Goal: Task Accomplishment & Management: Manage account settings

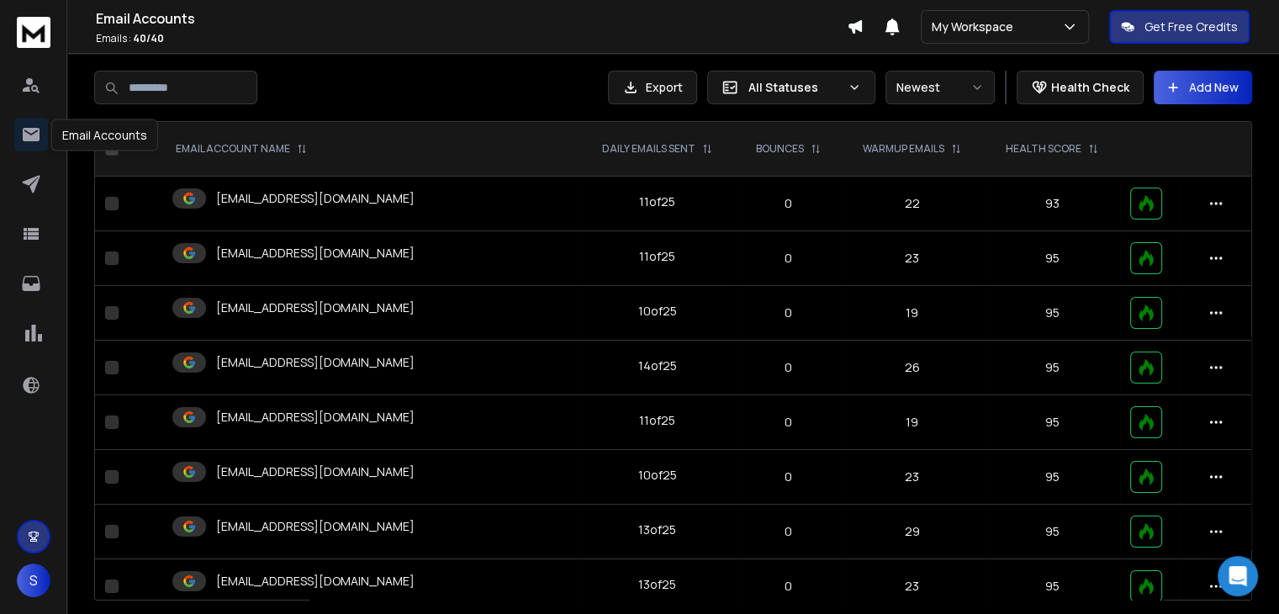
click at [25, 129] on icon at bounding box center [31, 134] width 17 height 13
click at [34, 185] on icon at bounding box center [31, 184] width 18 height 18
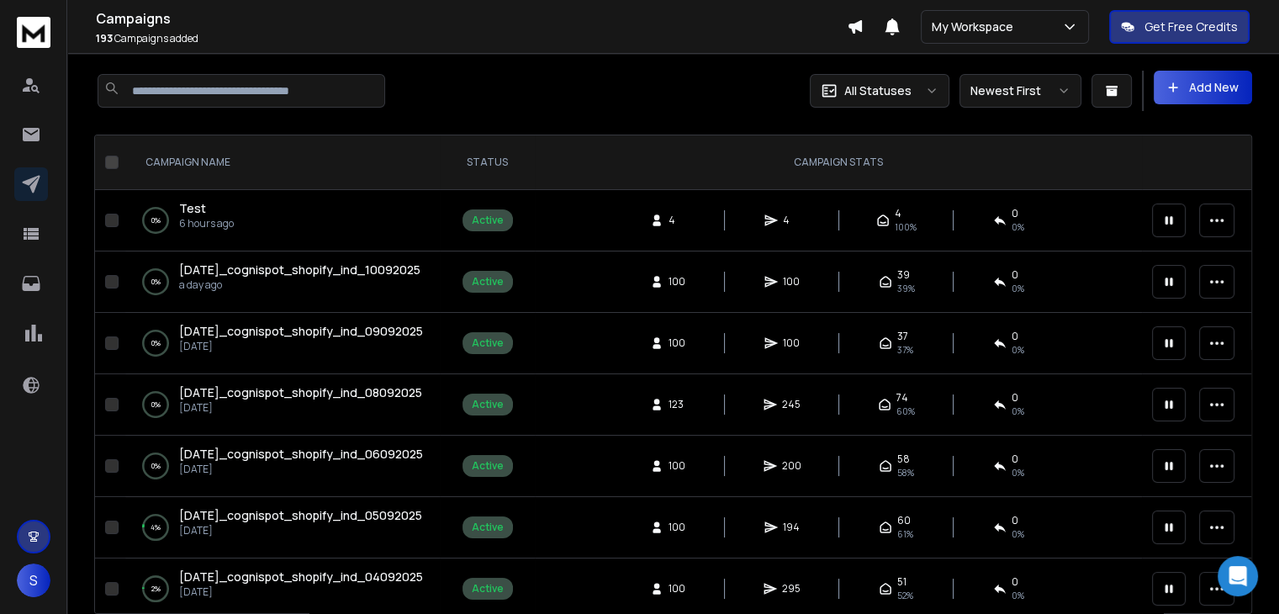
click at [195, 209] on span "Test" at bounding box center [192, 208] width 27 height 16
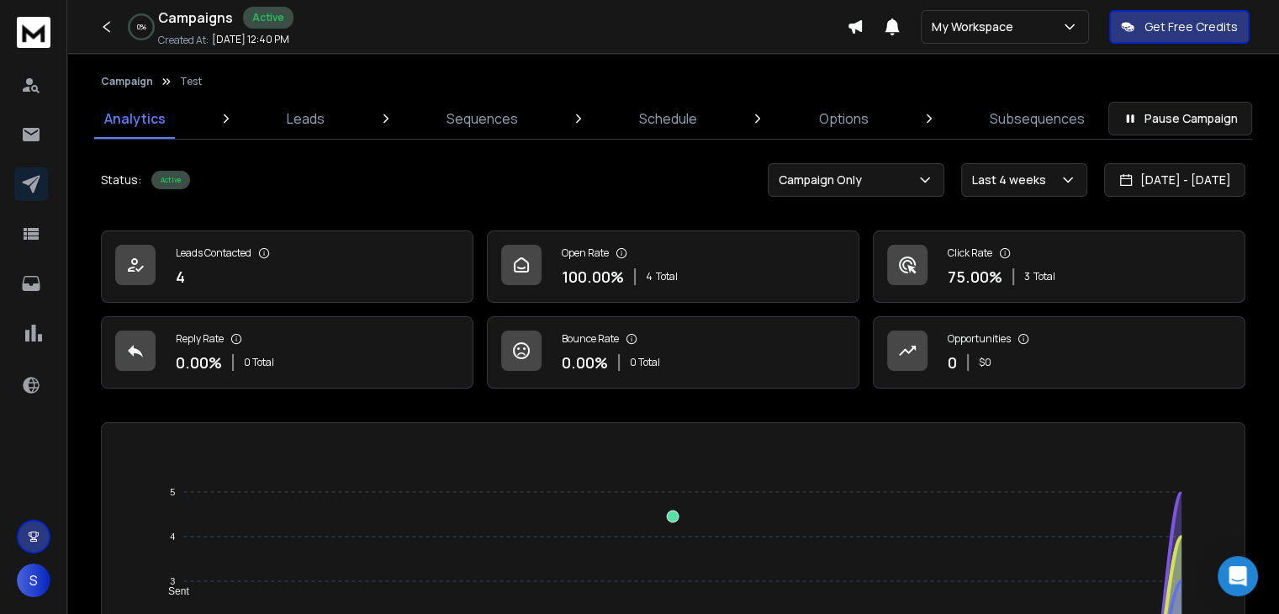
scroll to position [87, 0]
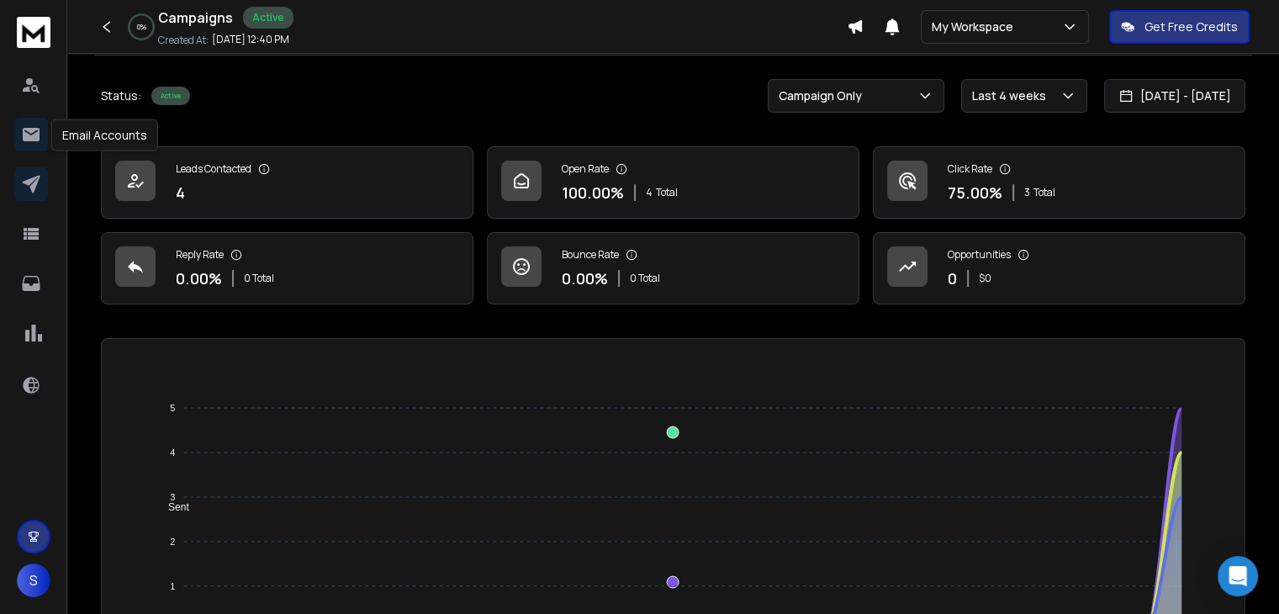
click at [34, 133] on icon at bounding box center [31, 134] width 20 height 20
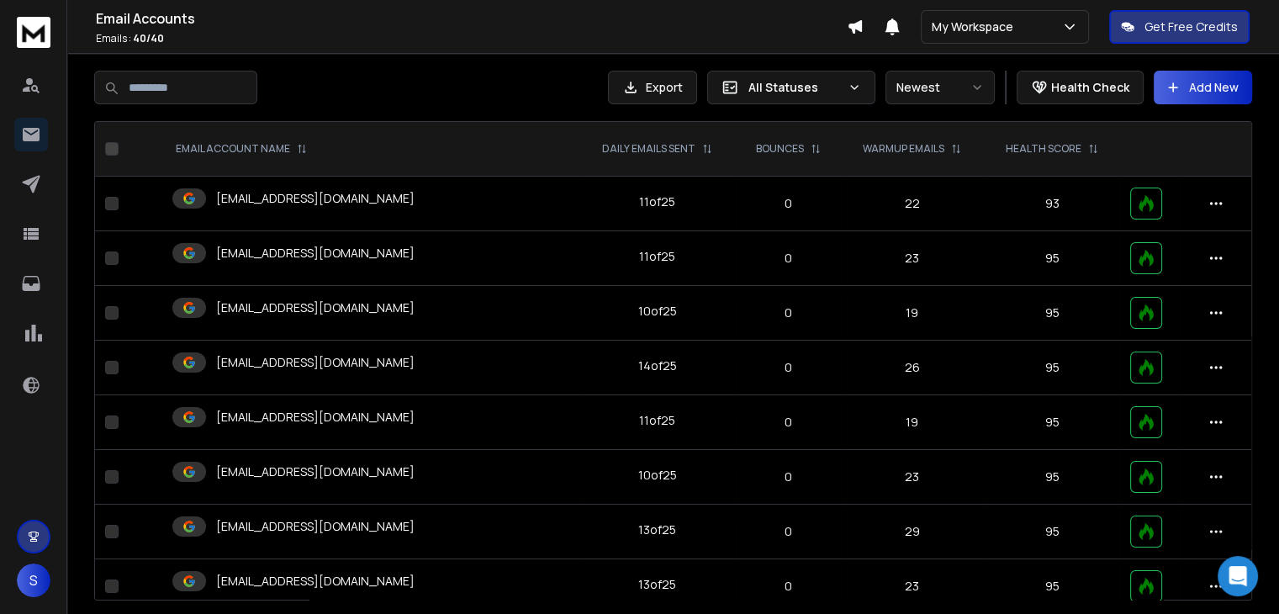
click at [1208, 205] on icon at bounding box center [1215, 203] width 15 height 15
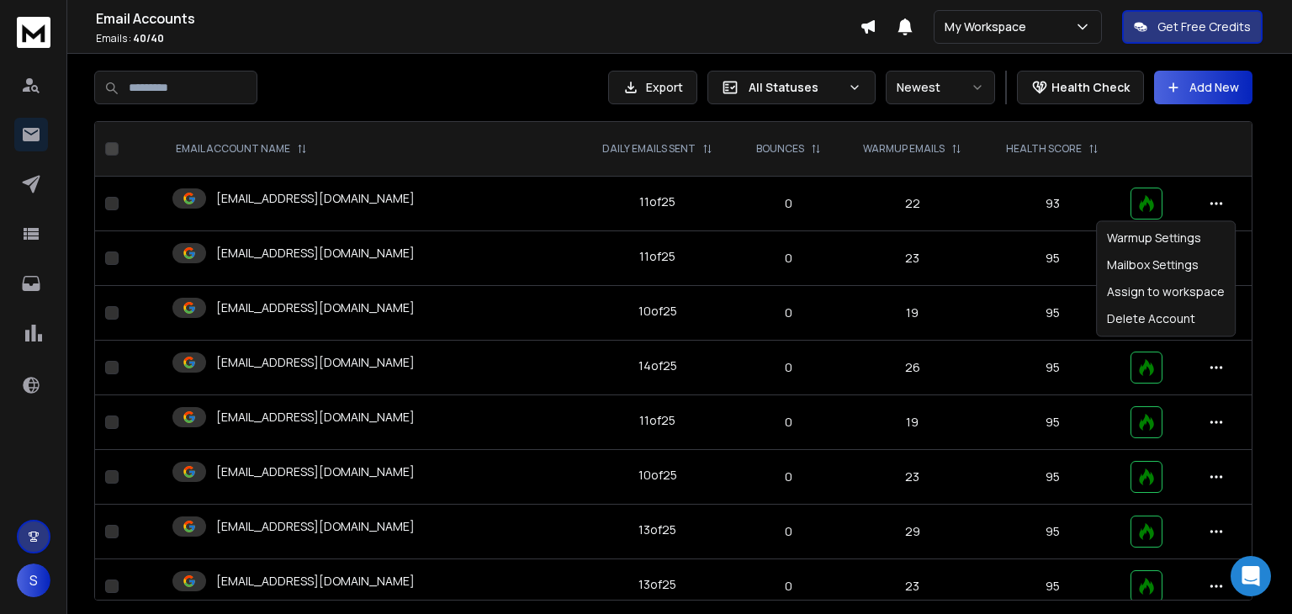
click at [464, 82] on div at bounding box center [346, 88] width 504 height 34
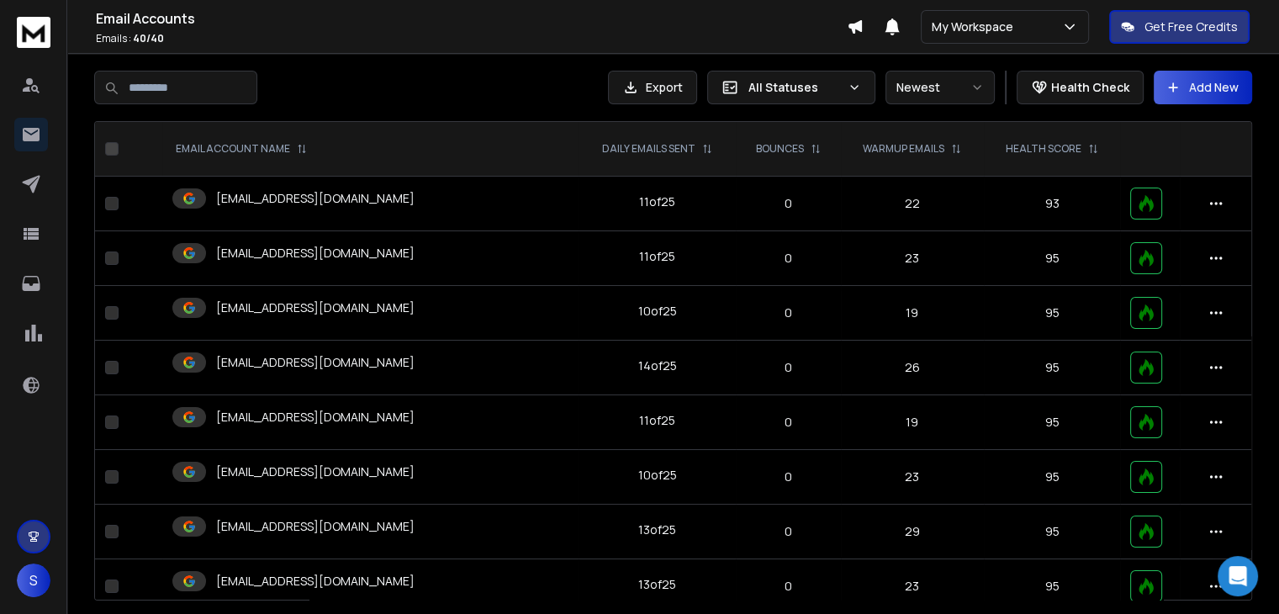
click at [1187, 78] on button "Add New" at bounding box center [1203, 88] width 98 height 34
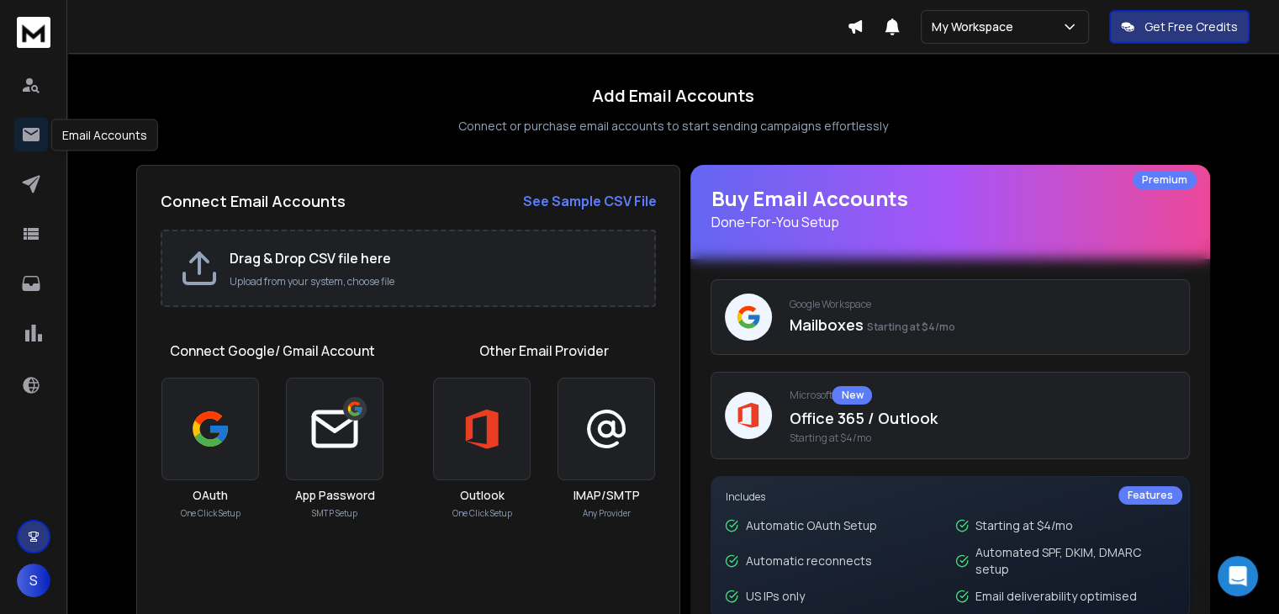
click at [25, 143] on icon at bounding box center [31, 134] width 20 height 20
click at [28, 130] on icon at bounding box center [31, 134] width 17 height 13
